Goal: Navigation & Orientation: Find specific page/section

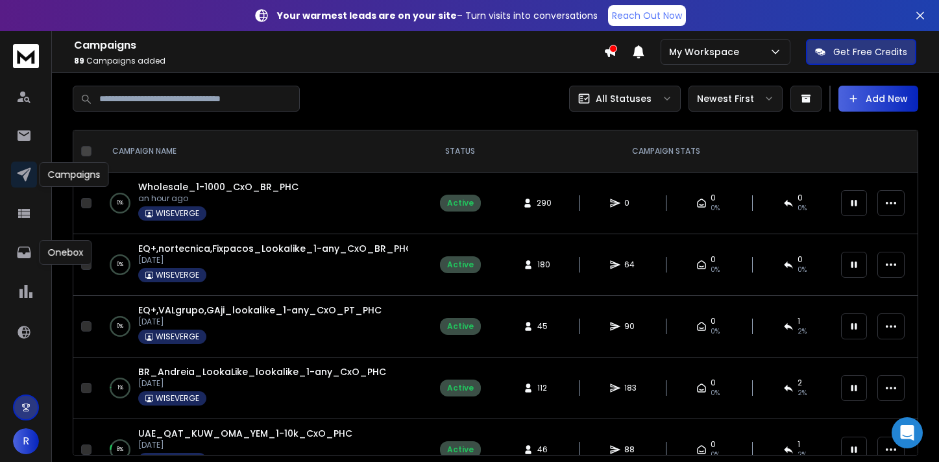
click at [11, 238] on div at bounding box center [26, 217] width 30 height 267
click at [20, 252] on icon at bounding box center [24, 253] width 14 height 12
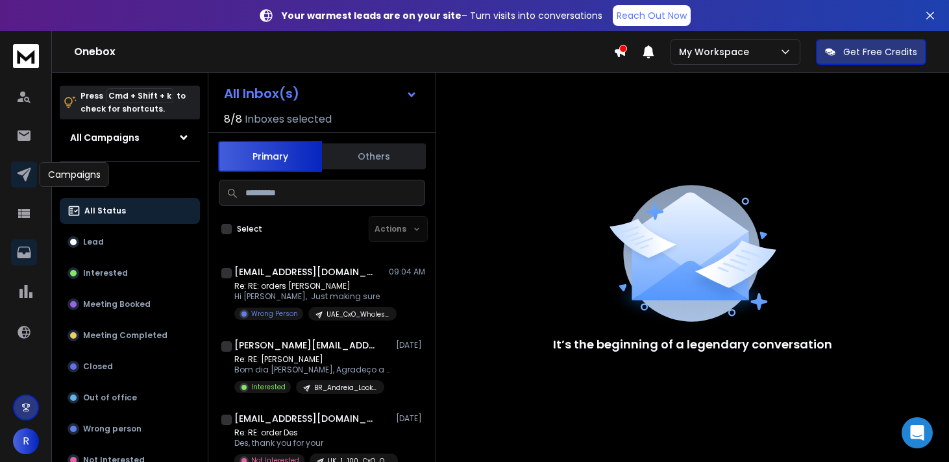
click at [28, 169] on icon at bounding box center [24, 174] width 14 height 14
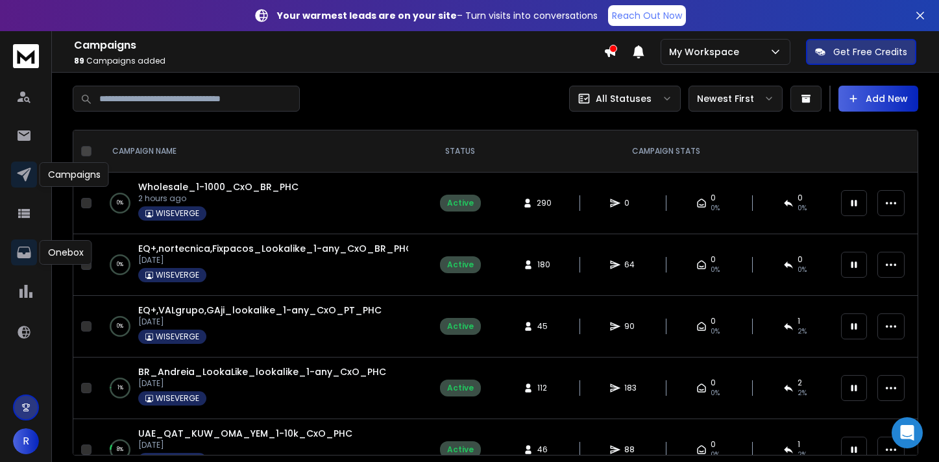
click at [32, 254] on link at bounding box center [24, 252] width 26 height 26
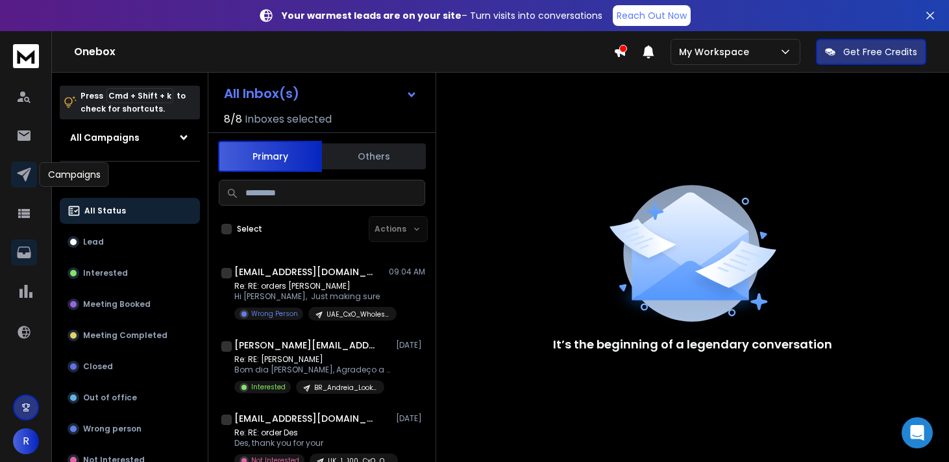
click at [24, 176] on icon at bounding box center [24, 174] width 14 height 14
